Goal: Communication & Community: Answer question/provide support

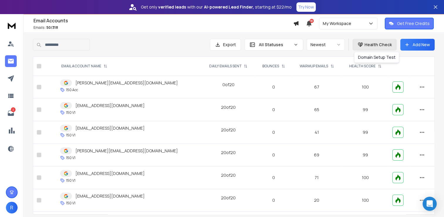
click at [365, 48] on button "Health Check" at bounding box center [375, 45] width 44 height 12
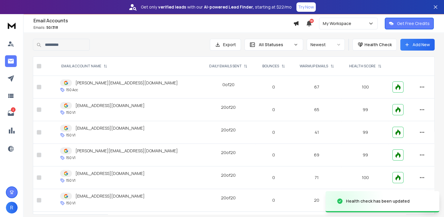
click at [282, 45] on p "All Statuses" at bounding box center [275, 45] width 32 height 6
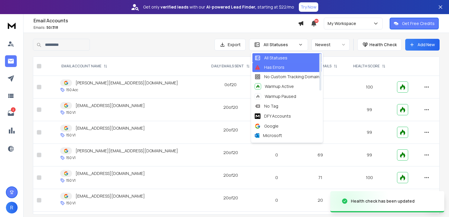
click at [262, 70] on div "Has Errors" at bounding box center [286, 67] width 69 height 9
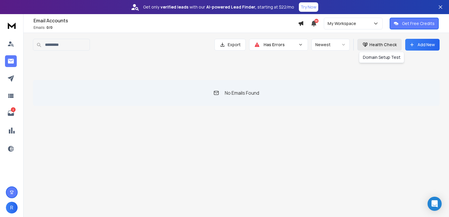
click at [372, 43] on p "Health Check" at bounding box center [382, 45] width 27 height 6
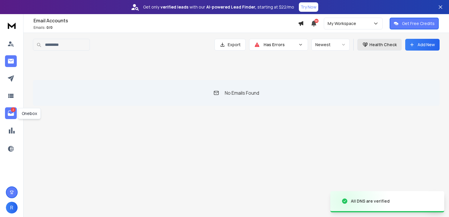
click at [13, 113] on icon at bounding box center [11, 112] width 6 height 5
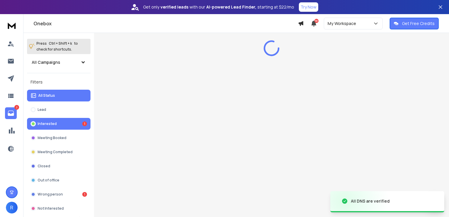
click at [61, 123] on button "Interested 1" at bounding box center [58, 124] width 63 height 12
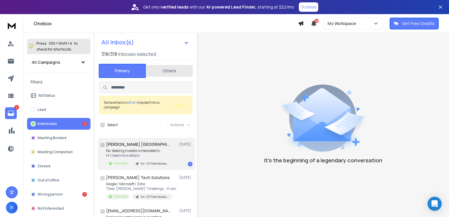
scroll to position [68, 0]
click at [142, 152] on p "Good day , Find attached a" at bounding box center [135, 153] width 58 height 5
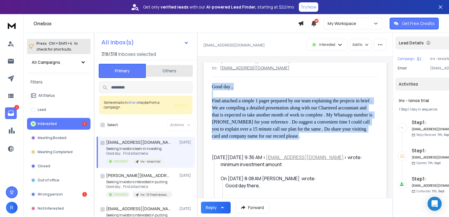
drag, startPoint x: 285, startPoint y: 134, endPoint x: 206, endPoint y: 84, distance: 93.6
copy div "Good day , Find attached a simple 1 pager prepared by our team explaining the p…"
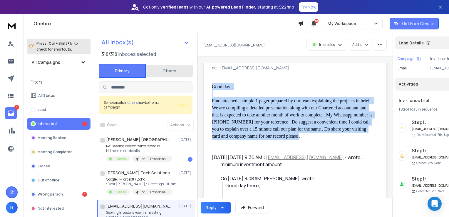
scroll to position [0, 0]
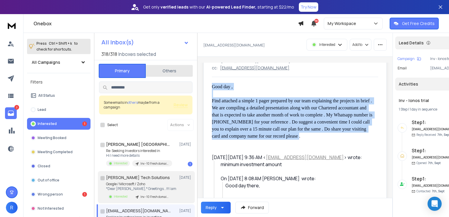
click at [138, 177] on h1 "[PERSON_NAME] Tech Solutions" at bounding box center [138, 177] width 64 height 6
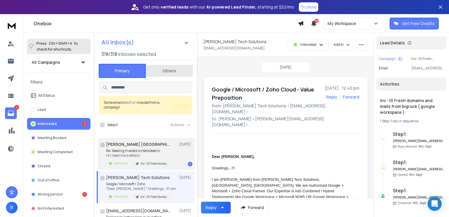
click at [144, 146] on div "[PERSON_NAME] [GEOGRAPHIC_DATA] [DATE]" at bounding box center [149, 144] width 86 height 6
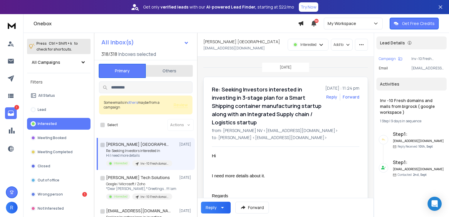
click at [330, 96] on button "Reply" at bounding box center [331, 97] width 11 height 6
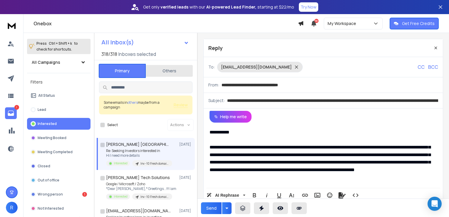
click at [234, 100] on input "**********" at bounding box center [332, 100] width 211 height 6
type input "**********"
click at [416, 63] on div "To: [PERSON_NAME][EMAIL_ADDRESS][DOMAIN_NAME] CC BCC" at bounding box center [322, 67] width 239 height 20
click at [419, 66] on p "CC" at bounding box center [420, 66] width 7 height 7
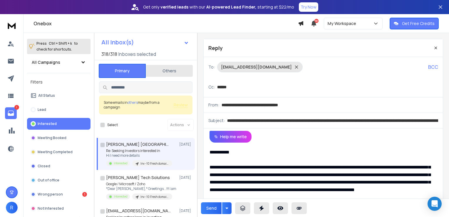
type input "**********"
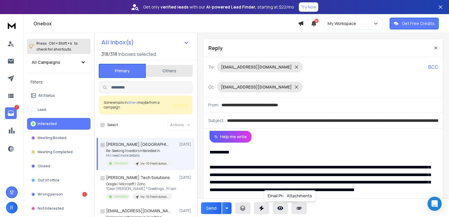
click at [300, 213] on button at bounding box center [298, 208] width 15 height 12
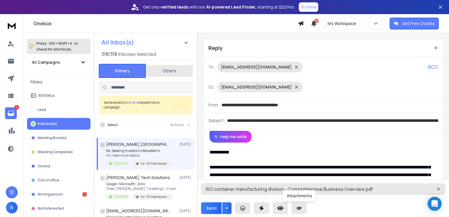
click at [299, 208] on icon at bounding box center [299, 208] width 5 height 3
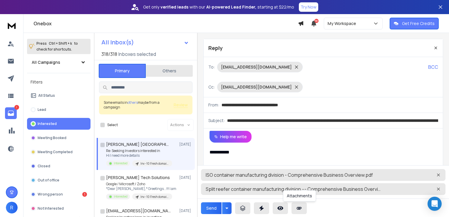
click at [302, 208] on button at bounding box center [298, 208] width 15 height 12
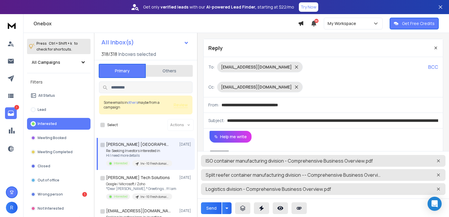
click at [279, 146] on div "**********" at bounding box center [322, 174] width 238 height 64
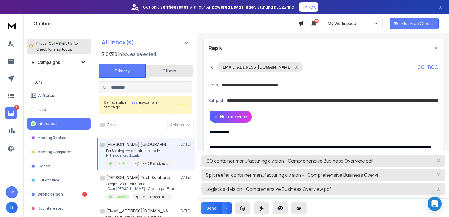
click at [211, 132] on span "**********" at bounding box center [219, 132] width 20 height 4
click at [417, 66] on p "CC" at bounding box center [420, 66] width 7 height 7
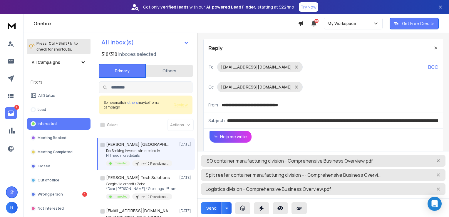
click at [255, 144] on div "**********" at bounding box center [322, 174] width 238 height 64
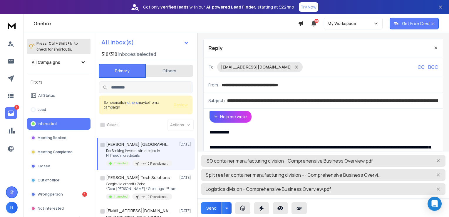
scroll to position [68, 0]
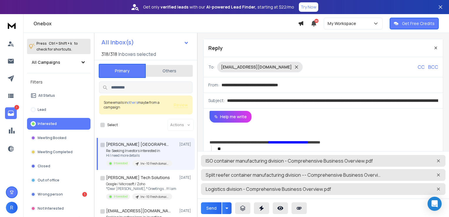
click at [250, 129] on div at bounding box center [322, 129] width 226 height 6
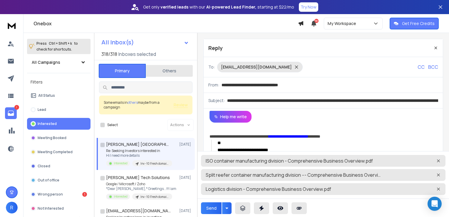
scroll to position [0, 0]
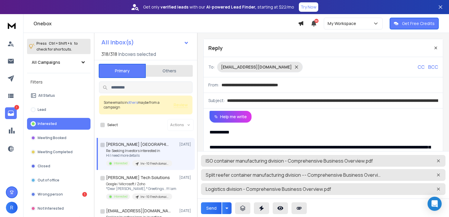
click at [249, 129] on div "**********" at bounding box center [322, 154] width 238 height 64
click at [422, 63] on p "CC" at bounding box center [420, 66] width 7 height 7
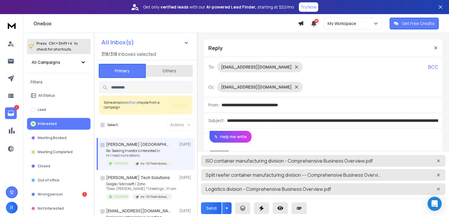
click at [215, 206] on button "Send" at bounding box center [211, 208] width 21 height 12
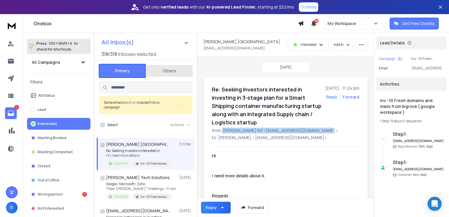
drag, startPoint x: 221, startPoint y: 138, endPoint x: 320, endPoint y: 140, distance: 98.4
click at [320, 133] on p "from: [PERSON_NAME] NV <[EMAIL_ADDRESS][DOMAIN_NAME]>" at bounding box center [285, 130] width 147 height 6
copy p "[PERSON_NAME] NV <[EMAIL_ADDRESS][DOMAIN_NAME]>"
click at [315, 133] on p "from: [PERSON_NAME] NV <[EMAIL_ADDRESS][DOMAIN_NAME]>" at bounding box center [285, 130] width 147 height 6
drag, startPoint x: 322, startPoint y: 136, endPoint x: 221, endPoint y: 139, distance: 100.4
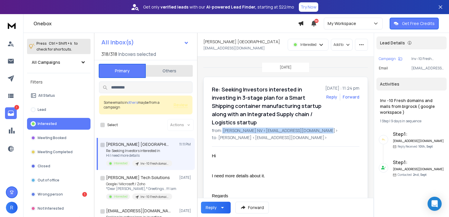
click at [221, 133] on p "from: [PERSON_NAME] NV <[EMAIL_ADDRESS][DOMAIN_NAME]>" at bounding box center [285, 130] width 147 height 6
copy p "[PERSON_NAME] NV <[EMAIL_ADDRESS][DOMAIN_NAME]>"
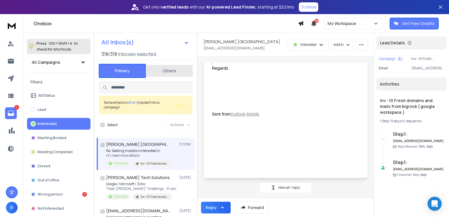
scroll to position [101, 0]
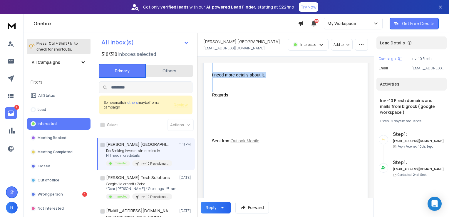
drag, startPoint x: 211, startPoint y: 100, endPoint x: 229, endPoint y: 117, distance: 24.7
click at [229, 117] on div "Re: Seeking Investors interested in investing in 3-stage plan for a Smart Shipp…" at bounding box center [285, 90] width 164 height 229
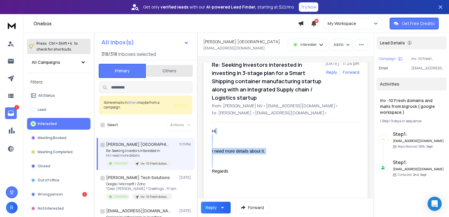
scroll to position [0, 0]
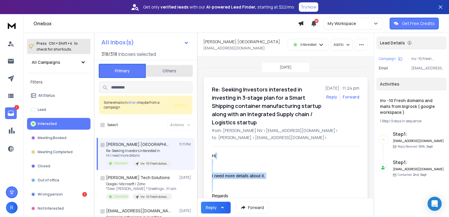
drag, startPoint x: 229, startPoint y: 117, endPoint x: 211, endPoint y: 164, distance: 50.5
click at [211, 164] on div "Re: Seeking Investors interested in investing in 3-stage plan for a Smart Shipp…" at bounding box center [285, 191] width 164 height 229
copy div "Hi I need more details about it. Regards"
click at [237, 165] on div "Hi" at bounding box center [283, 158] width 143 height 13
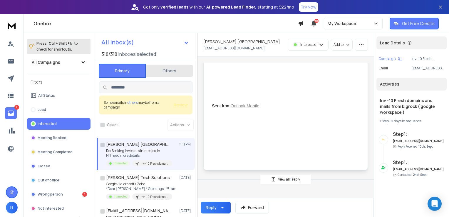
scroll to position [169, 0]
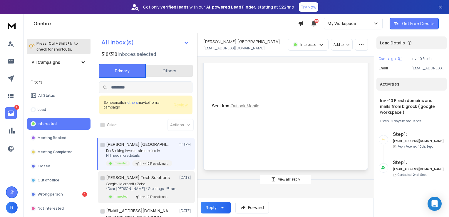
click at [144, 186] on p "*Dear [PERSON_NAME],* Greetings...!!! I am" at bounding box center [141, 188] width 70 height 5
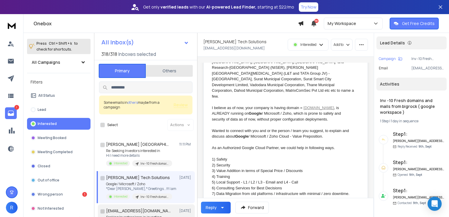
scroll to position [68, 0]
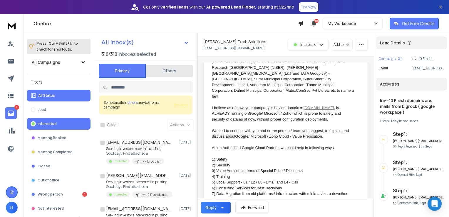
click at [46, 96] on p "All Status" at bounding box center [46, 95] width 17 height 5
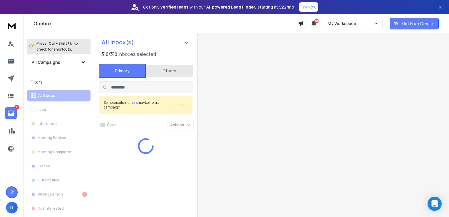
scroll to position [0, 0]
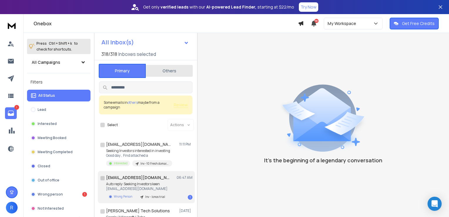
click at [138, 182] on p "Auto reply: Seeking Investors keen" at bounding box center [137, 183] width 63 height 5
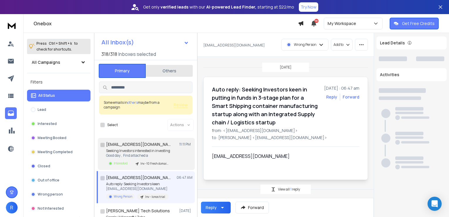
scroll to position [68, 0]
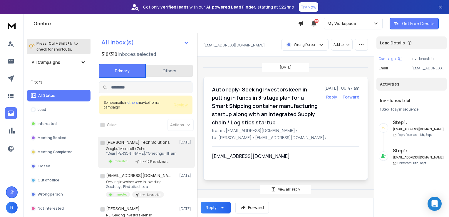
click at [144, 152] on p "*Dear [PERSON_NAME],* Greetings...!!! I am" at bounding box center [141, 153] width 70 height 5
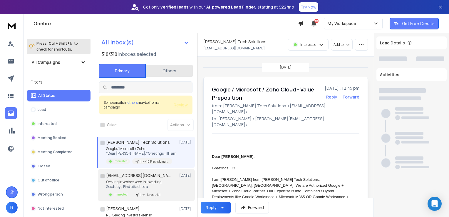
click at [137, 177] on h1 "[EMAIL_ADDRESS][DOMAIN_NAME]" at bounding box center [138, 175] width 65 height 6
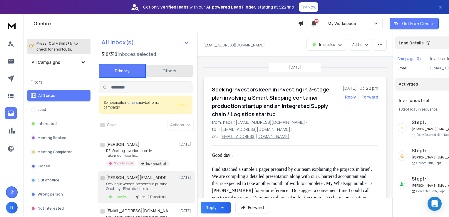
scroll to position [137, 0]
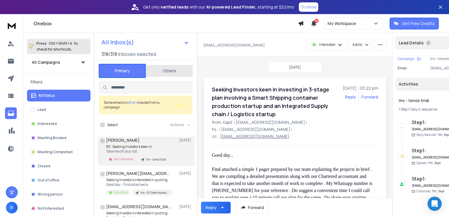
click at [140, 144] on p "RE: Seeking Investors keen in" at bounding box center [137, 146] width 63 height 5
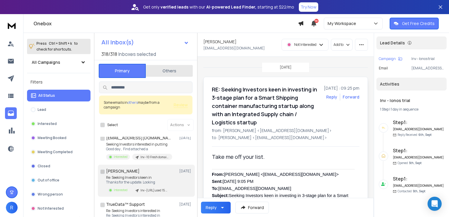
scroll to position [274, 0]
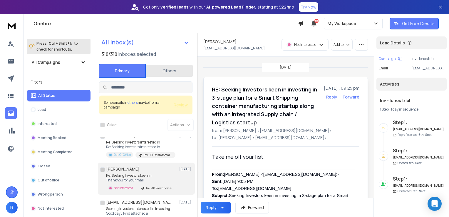
click at [135, 171] on div "[PERSON_NAME] [DATE] Re: Seeking Investors keen in Thank you for your mail Not …" at bounding box center [149, 178] width 86 height 25
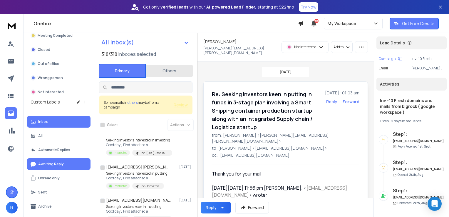
scroll to position [125, 0]
click at [66, 160] on button "Awaiting Reply" at bounding box center [58, 164] width 63 height 12
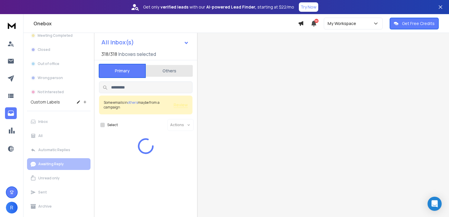
scroll to position [0, 0]
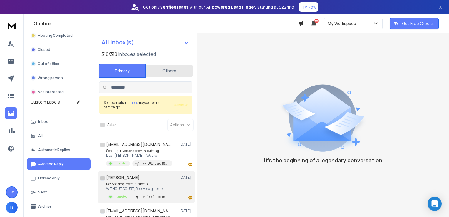
click at [139, 179] on div "[PERSON_NAME] [DATE]" at bounding box center [149, 177] width 86 height 6
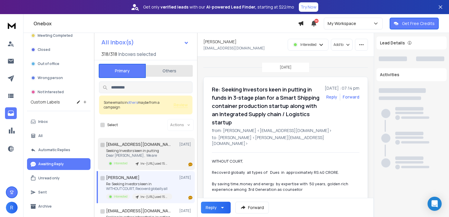
click at [147, 152] on p "Seeking Investors keen in putting" at bounding box center [139, 150] width 66 height 5
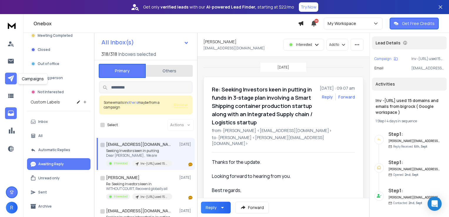
click at [13, 77] on icon at bounding box center [11, 78] width 6 height 6
